Goal: Navigation & Orientation: Find specific page/section

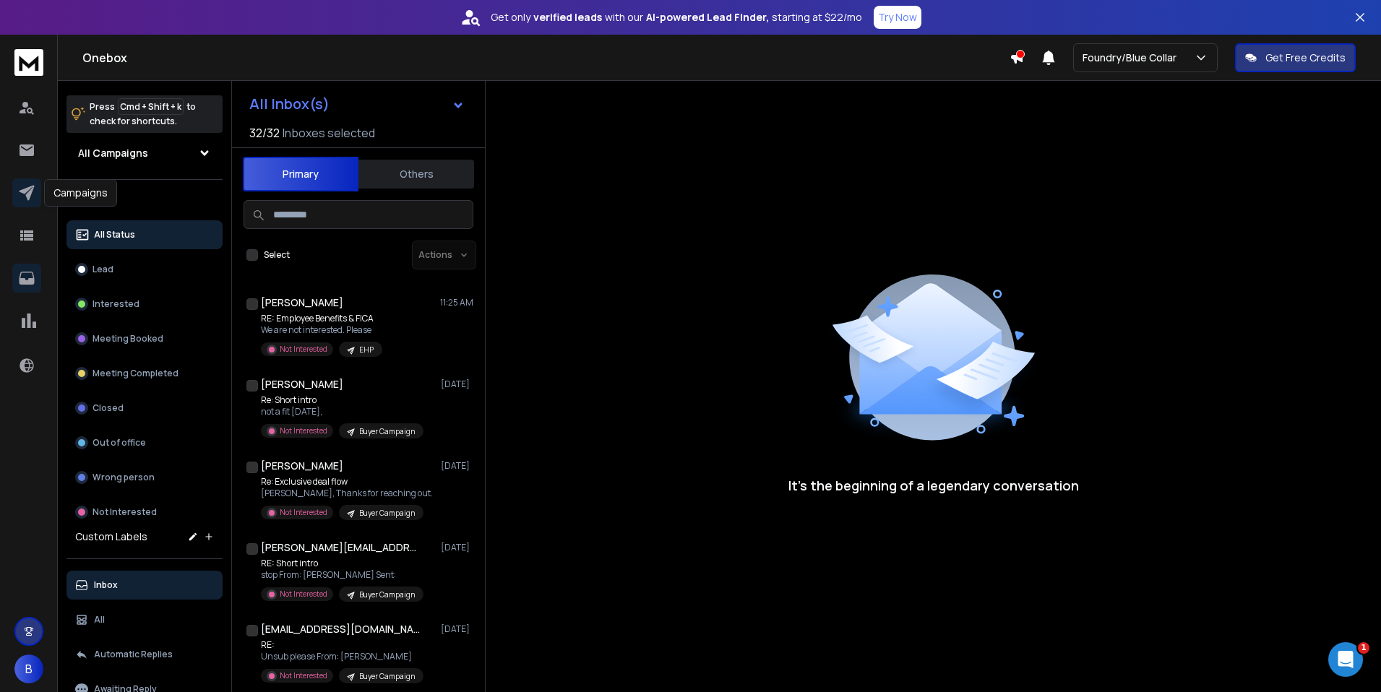
click at [26, 191] on icon at bounding box center [26, 192] width 15 height 15
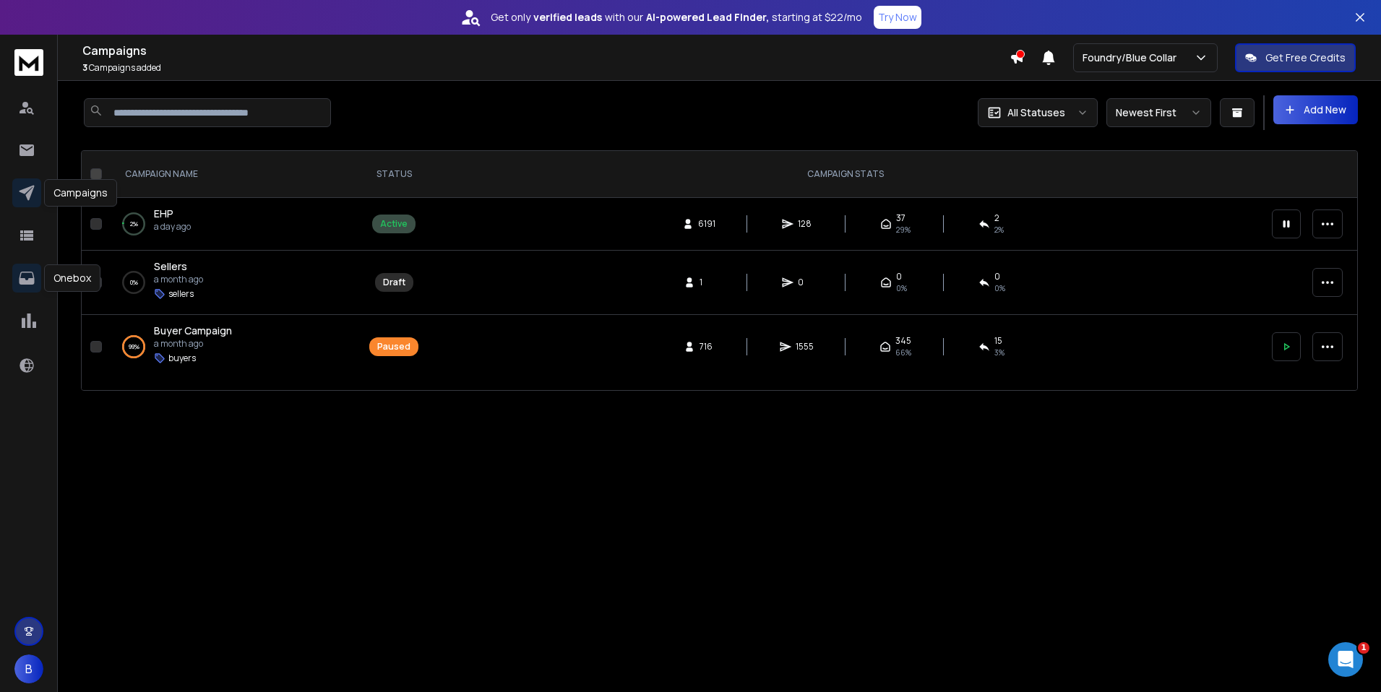
click at [36, 285] on link at bounding box center [26, 278] width 29 height 29
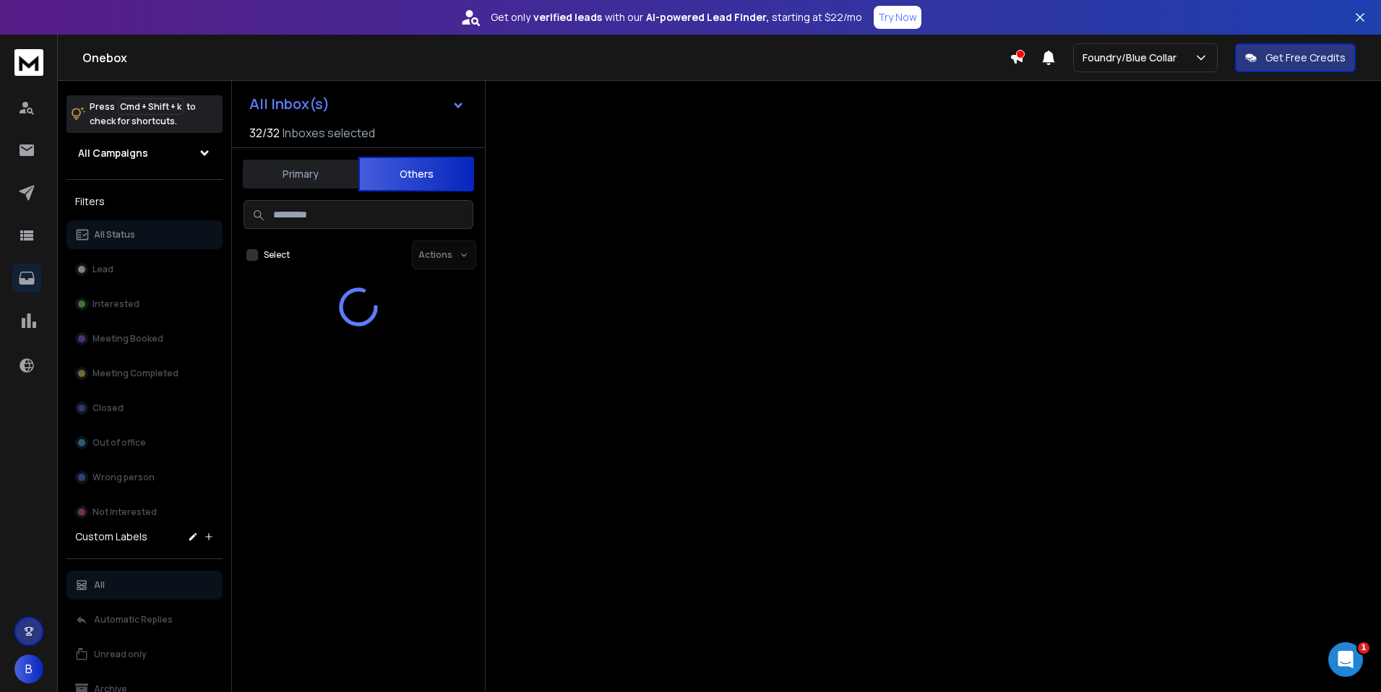
click at [413, 167] on button "Others" at bounding box center [416, 174] width 116 height 35
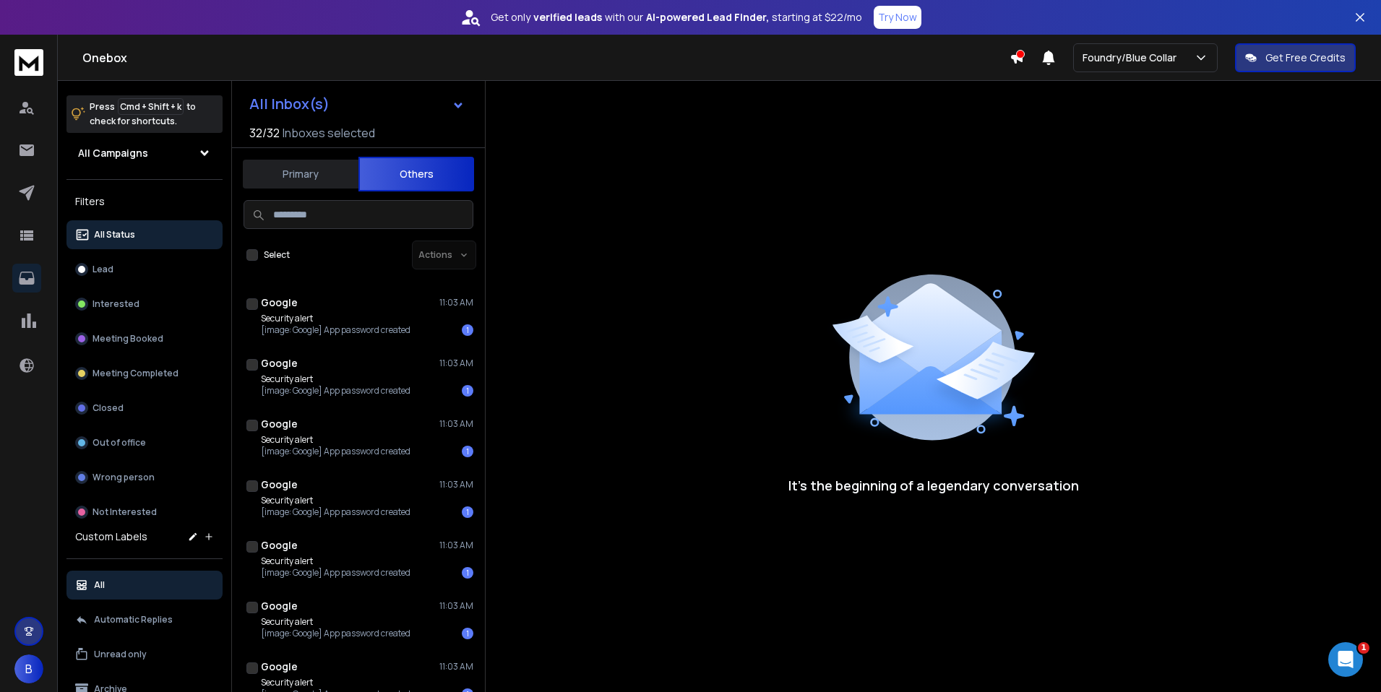
click at [296, 171] on button "Primary" at bounding box center [301, 174] width 116 height 32
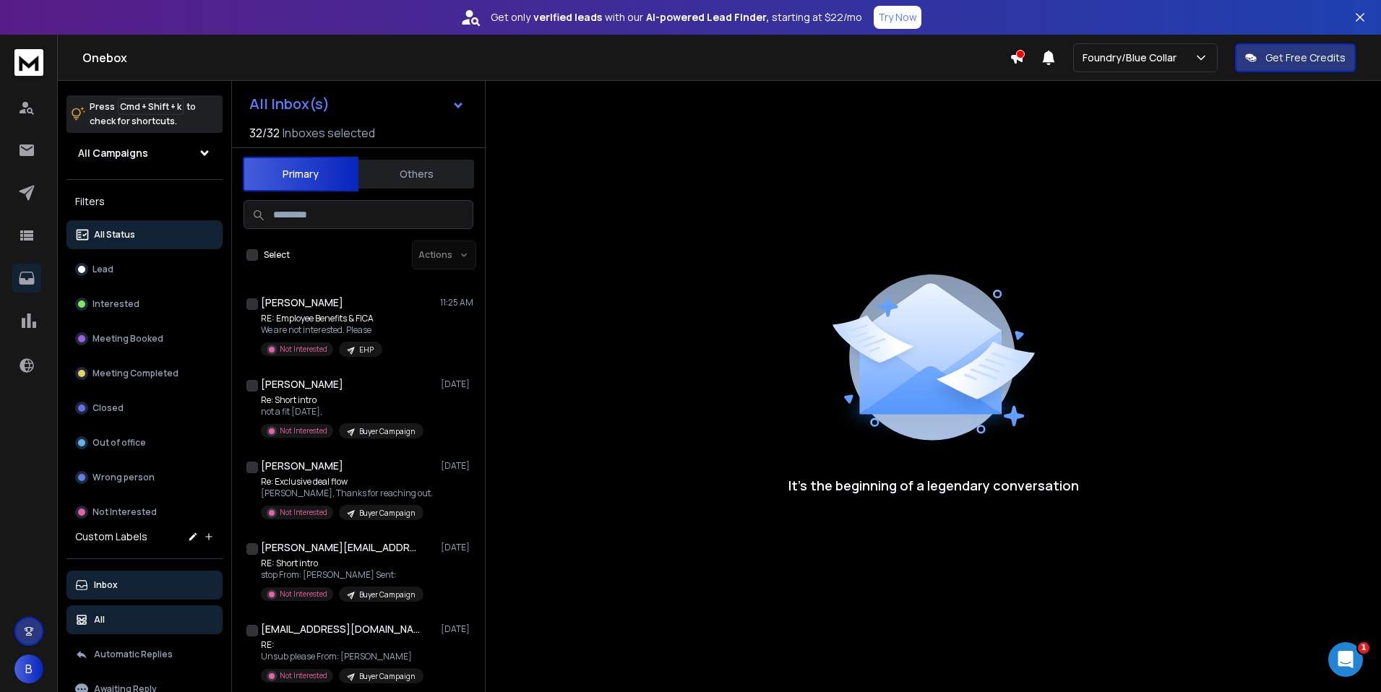
click at [98, 608] on button "All" at bounding box center [144, 619] width 156 height 29
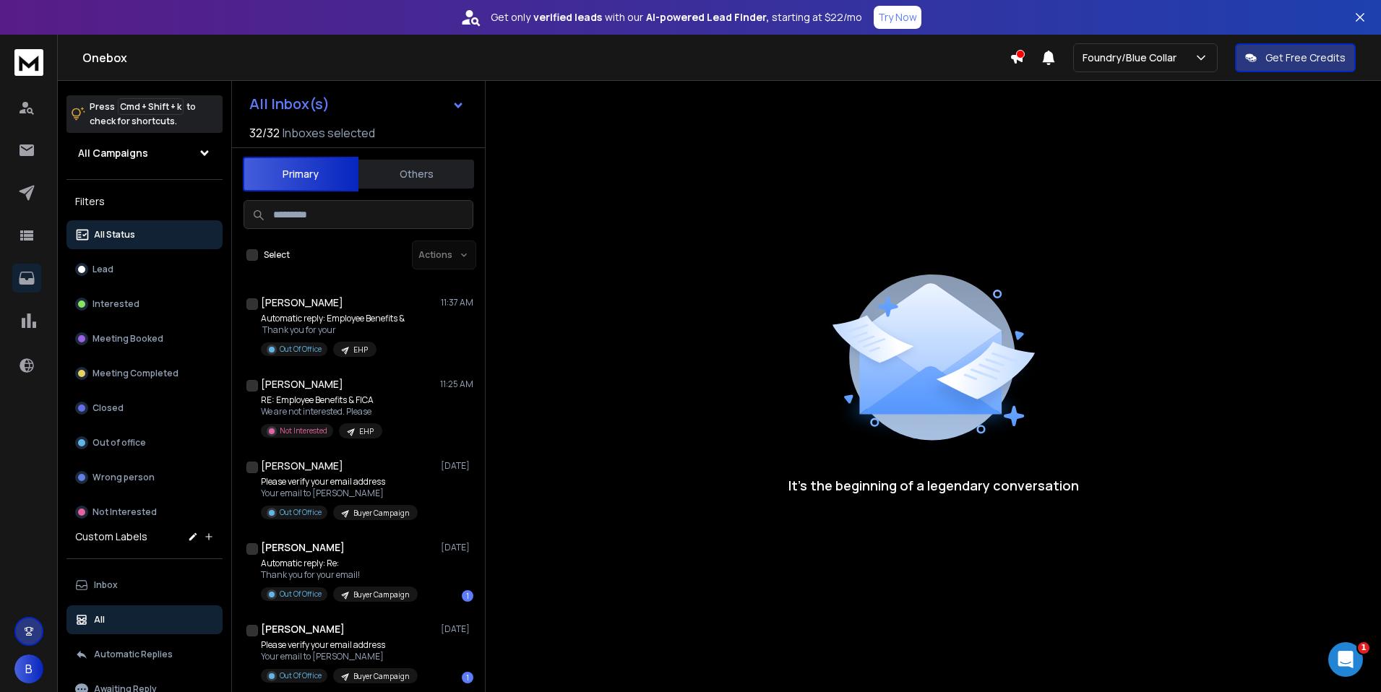
click at [308, 176] on button "Primary" at bounding box center [301, 174] width 116 height 35
click at [166, 590] on button "Inbox" at bounding box center [144, 585] width 156 height 29
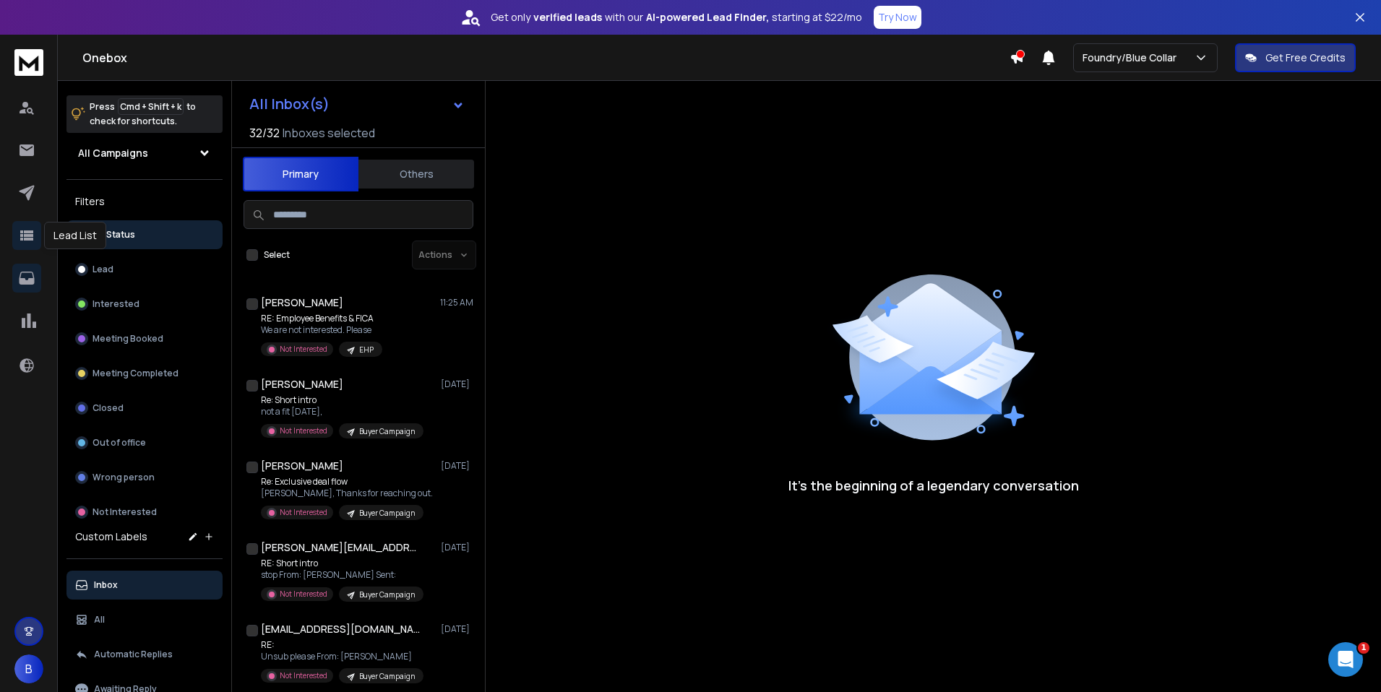
click at [30, 243] on link at bounding box center [26, 235] width 29 height 29
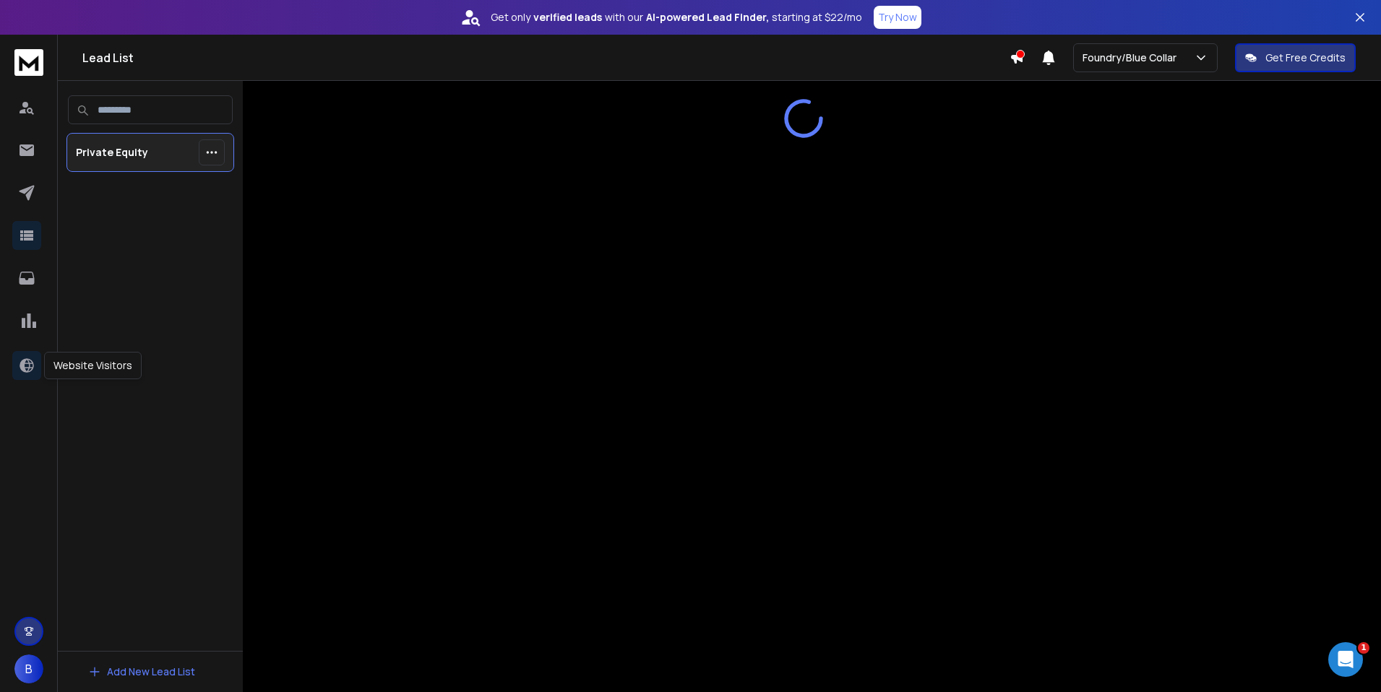
click at [27, 357] on icon at bounding box center [26, 365] width 17 height 17
